Goal: Task Accomplishment & Management: Use online tool/utility

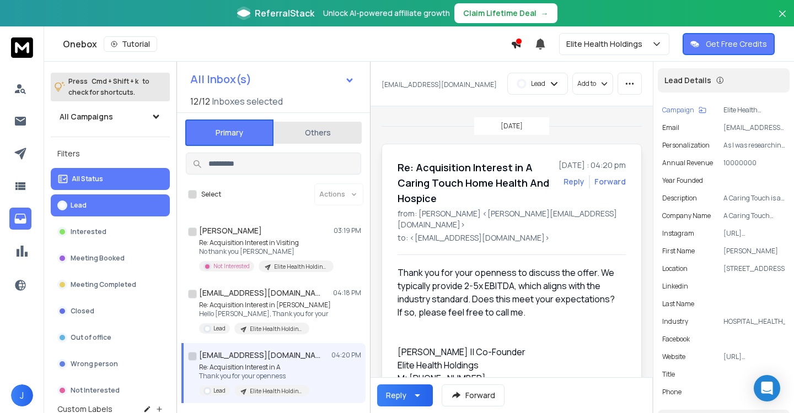
scroll to position [59, 0]
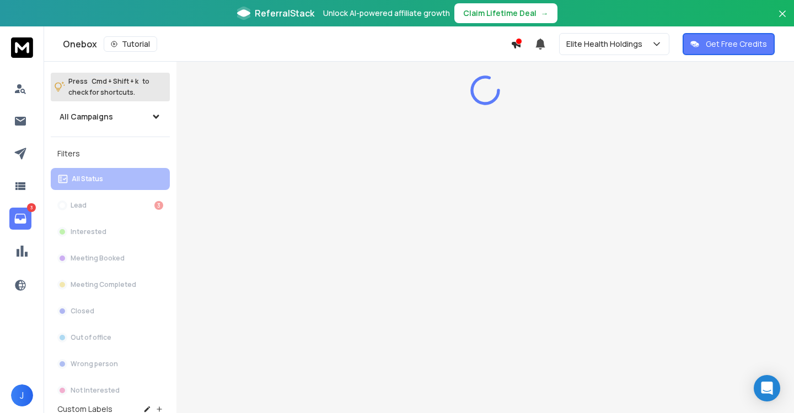
click at [127, 204] on div "All Status Lead 3 Interested Meeting Booked Meeting Completed Closed Out of off…" at bounding box center [110, 285] width 119 height 234
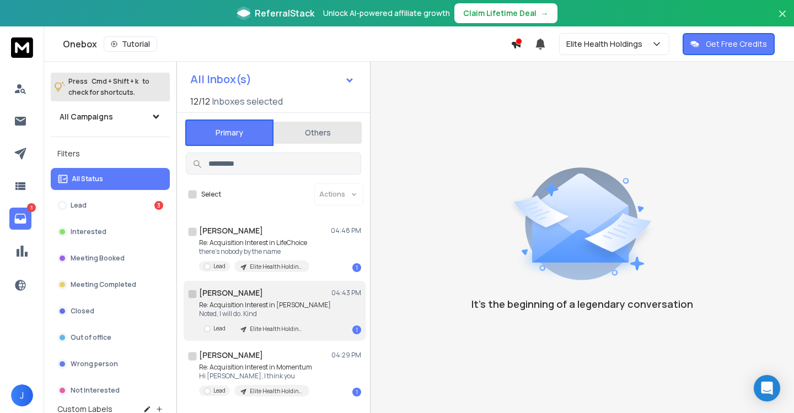
click at [300, 305] on p "Re: Acquisition Interest in [PERSON_NAME]" at bounding box center [265, 305] width 132 height 9
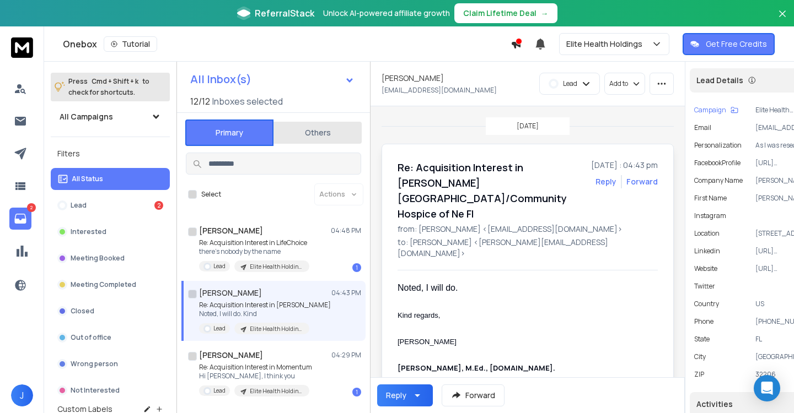
scroll to position [40, 0]
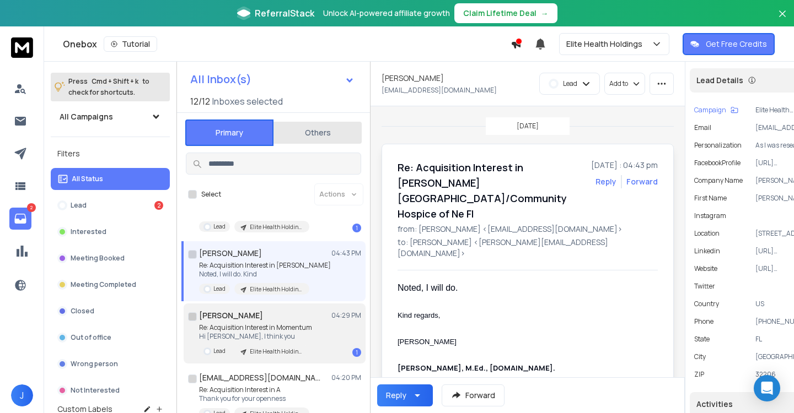
click at [305, 331] on p "Re: Acquisition Interest in Momentum" at bounding box center [255, 328] width 113 height 9
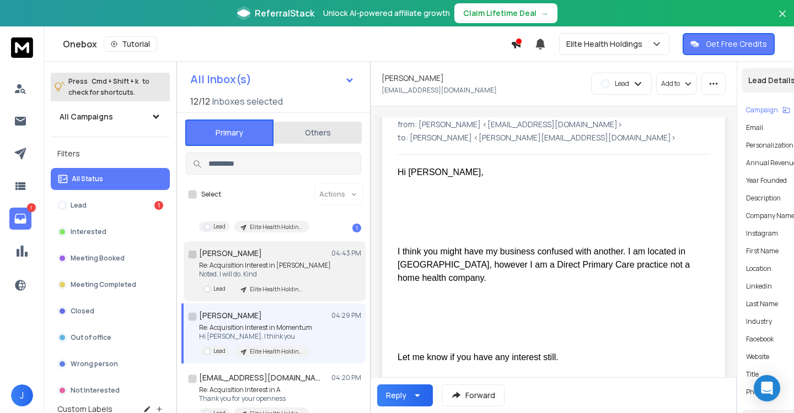
scroll to position [0, 0]
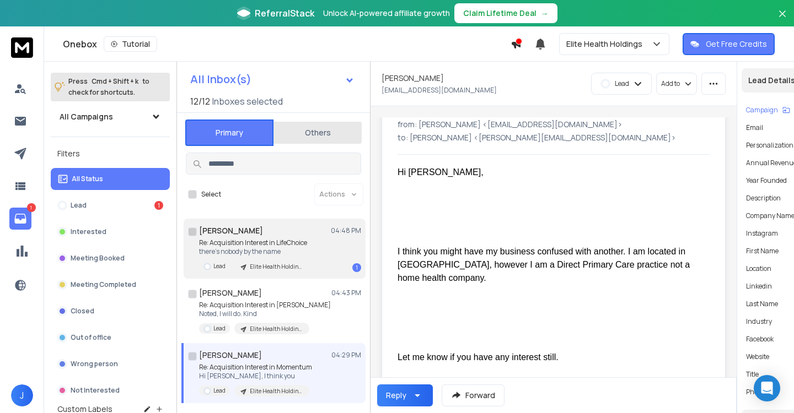
click at [333, 253] on div "Re: Acquisition Interest in LifeChoice there’s nobody by the name Lead Elite He…" at bounding box center [280, 256] width 162 height 34
